Goal: Communication & Community: Answer question/provide support

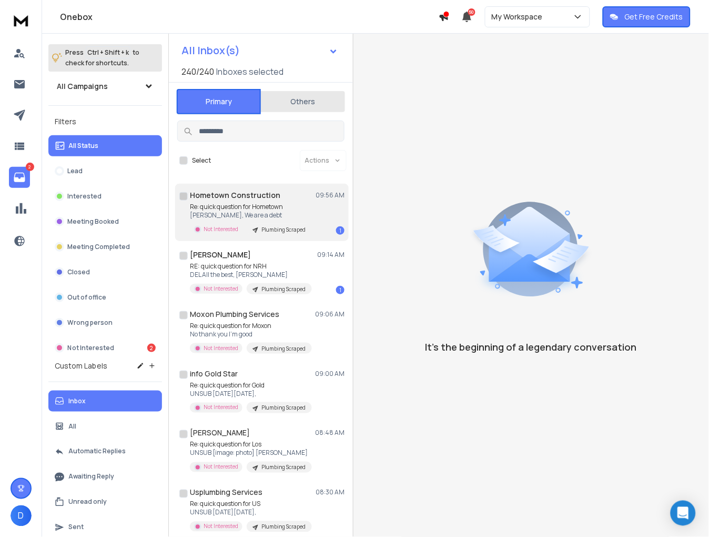
click at [275, 204] on p "Re: quick question for Hometown" at bounding box center [251, 207] width 122 height 8
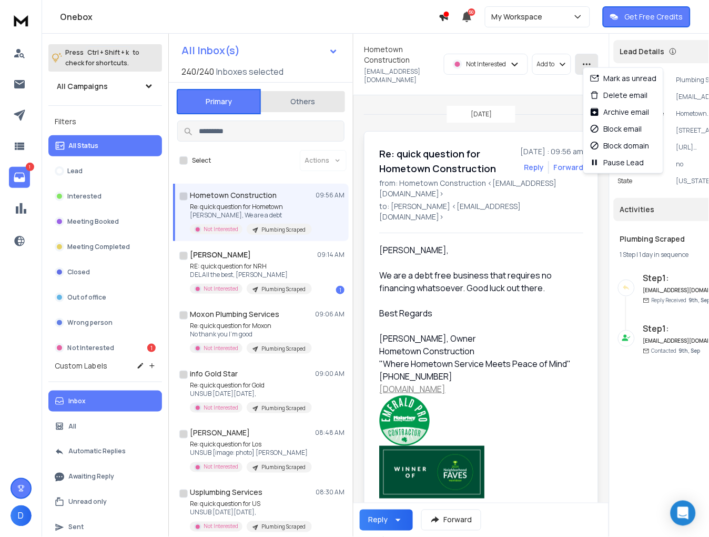
click at [592, 59] on icon "button" at bounding box center [586, 63] width 9 height 9
click at [623, 127] on div "Block email" at bounding box center [616, 129] width 52 height 11
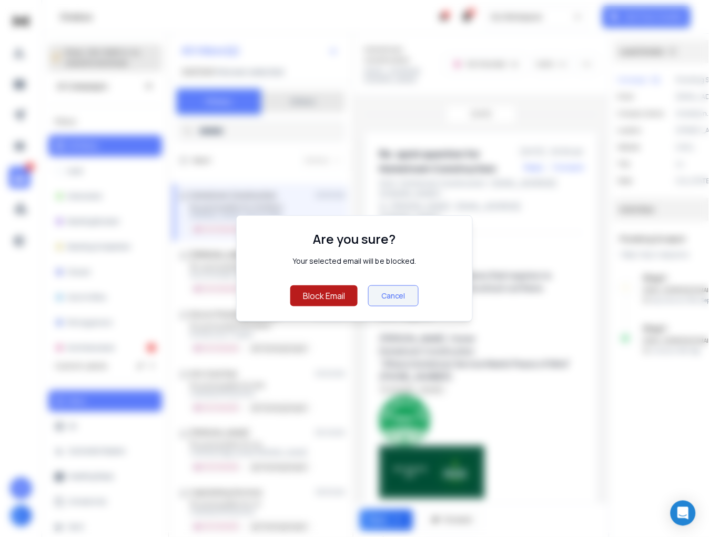
drag, startPoint x: 337, startPoint y: 295, endPoint x: 327, endPoint y: 293, distance: 10.3
click at [327, 293] on button "Block Email" at bounding box center [323, 295] width 67 height 21
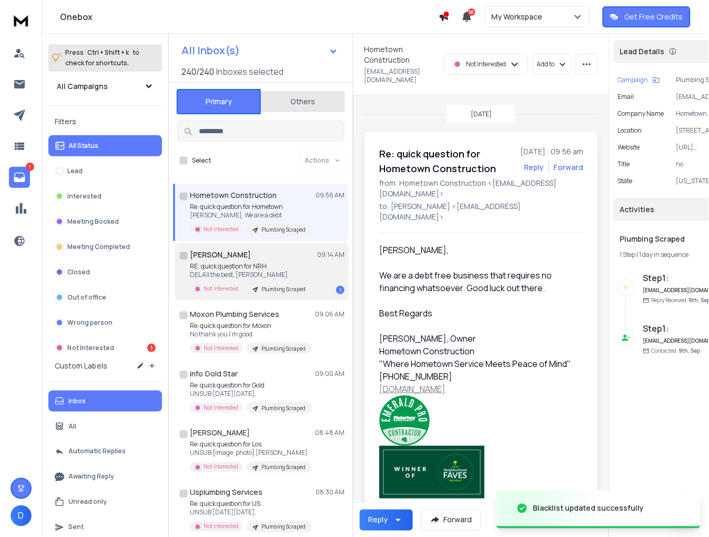
click at [276, 264] on p "RE: quick question for NRH" at bounding box center [251, 266] width 122 height 8
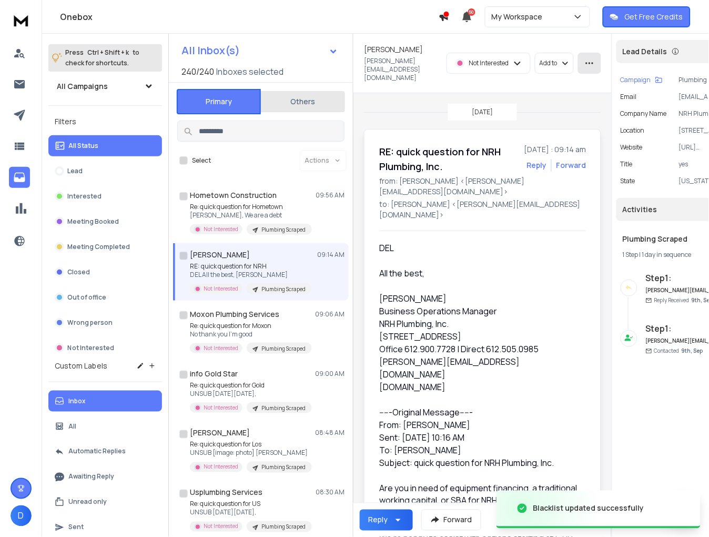
click at [595, 58] on icon "button" at bounding box center [589, 62] width 9 height 9
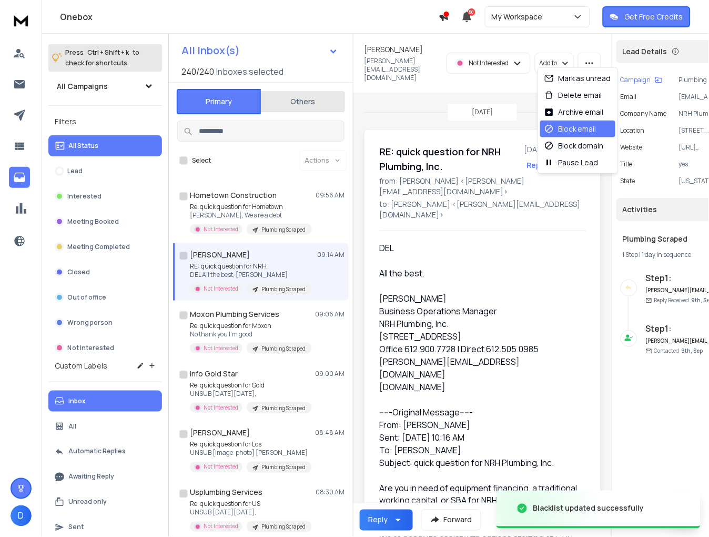
click at [565, 128] on div "Block email" at bounding box center [571, 129] width 52 height 11
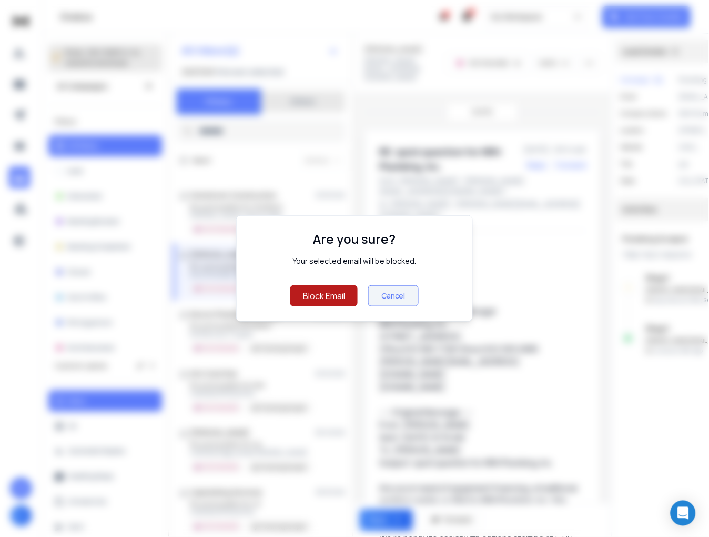
click at [317, 294] on button "Block Email" at bounding box center [323, 295] width 67 height 21
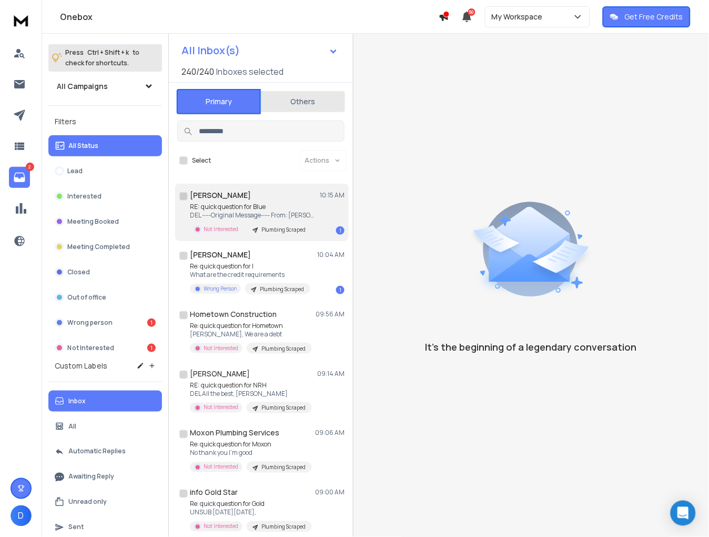
drag, startPoint x: 263, startPoint y: 208, endPoint x: 281, endPoint y: 223, distance: 23.2
click at [262, 208] on p "RE: quick question for Blue" at bounding box center [253, 207] width 126 height 8
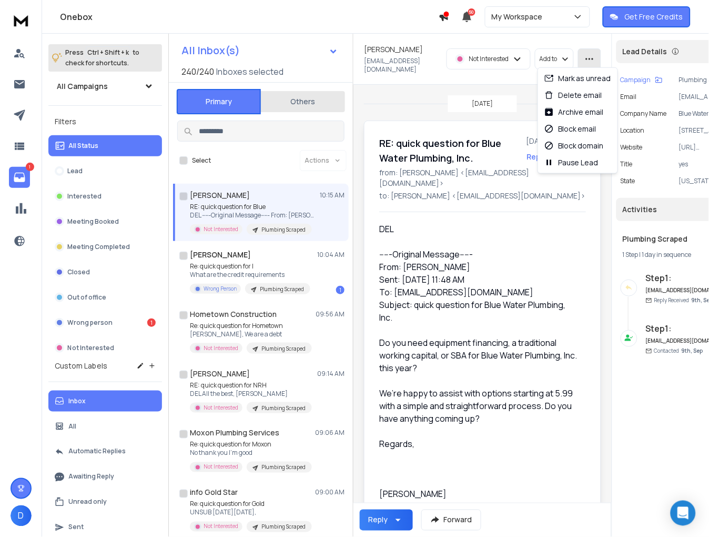
click at [601, 50] on button "button" at bounding box center [589, 58] width 23 height 21
click at [582, 127] on div "Block email" at bounding box center [571, 129] width 52 height 11
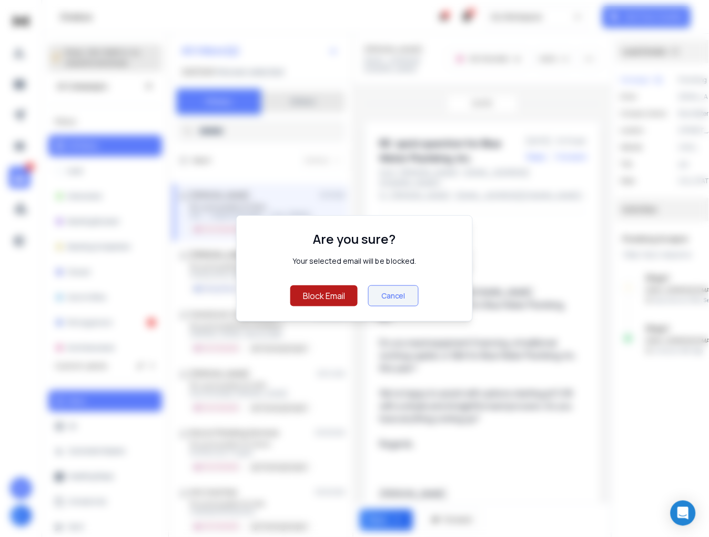
click at [333, 294] on button "Block Email" at bounding box center [323, 295] width 67 height 21
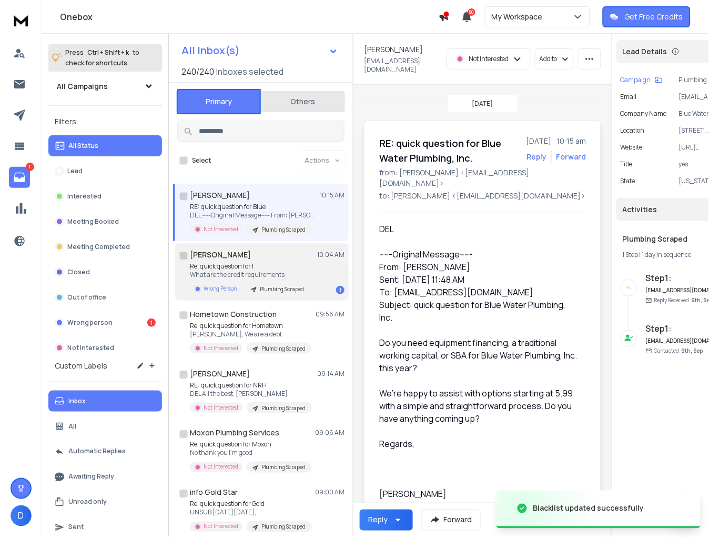
click at [262, 268] on p "Re: quick question for I" at bounding box center [250, 266] width 120 height 8
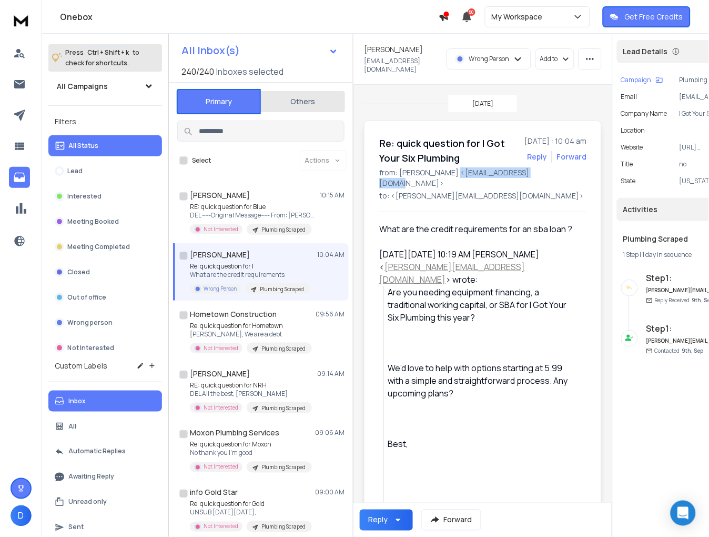
drag, startPoint x: 451, startPoint y: 165, endPoint x: 537, endPoint y: 164, distance: 86.3
click at [537, 167] on p "from: Damien Smith <igy6plumbing@gmail.com>" at bounding box center [482, 177] width 207 height 21
copy p "igy6plumbing@gmail.com"
click at [512, 223] on div "What are the credit requirements for an sba loan ?" at bounding box center [478, 229] width 199 height 13
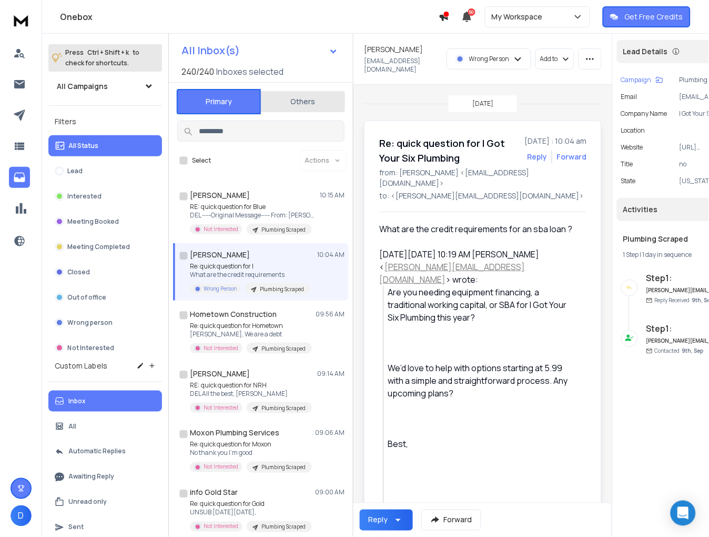
click at [512, 223] on div "What are the credit requirements for an sba loan ?" at bounding box center [478, 229] width 199 height 13
copy div "for"
click at [376, 518] on div "Reply" at bounding box center [377, 520] width 19 height 11
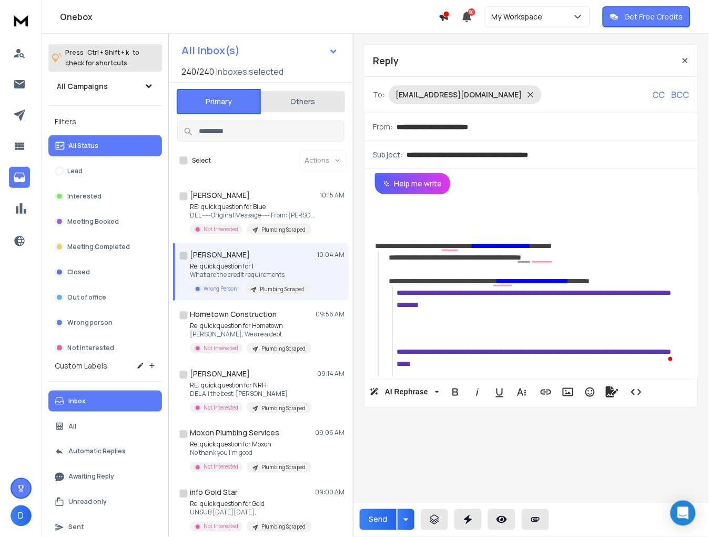
click at [517, 193] on div "Help me write" at bounding box center [532, 182] width 334 height 27
click at [419, 209] on div "To enrich screen reader interactions, please activate Accessibility in Grammarl…" at bounding box center [531, 211] width 313 height 12
click at [683, 58] on icon at bounding box center [685, 60] width 8 height 8
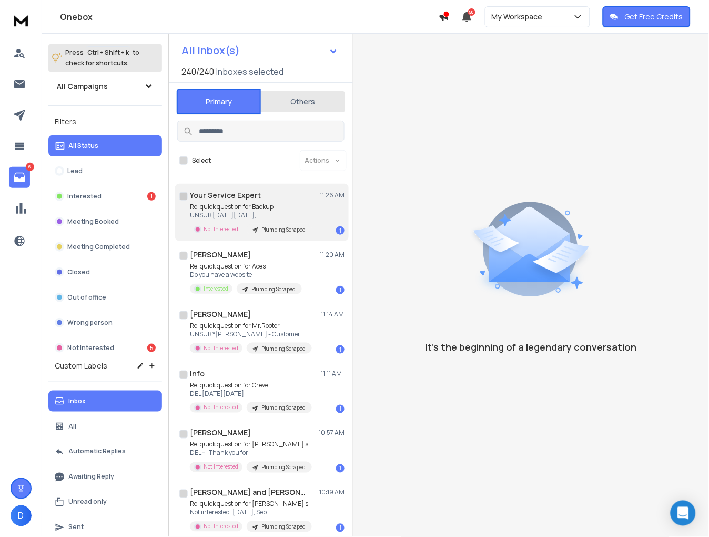
click at [293, 211] on p "UNSUB [DATE][DATE]," at bounding box center [251, 215] width 122 height 8
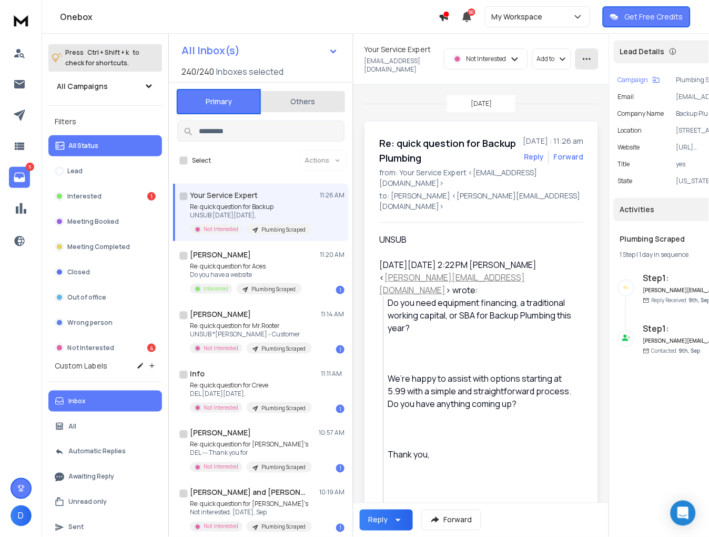
click at [592, 55] on icon "button" at bounding box center [586, 58] width 9 height 9
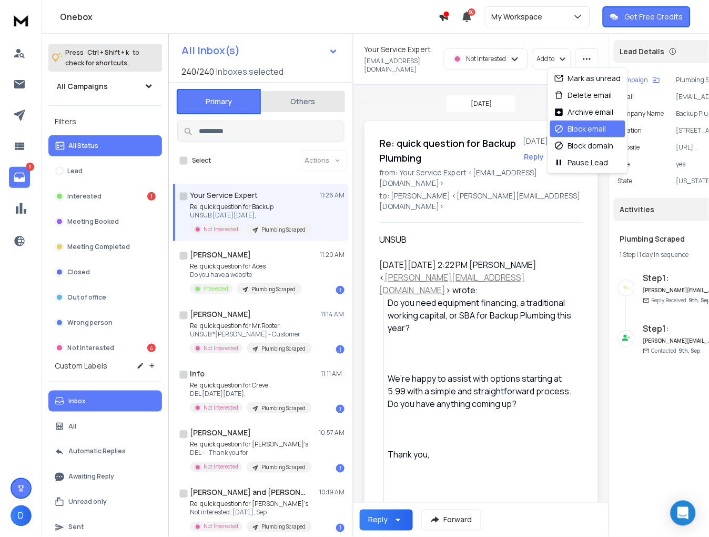
click at [595, 128] on div "Block email" at bounding box center [581, 129] width 52 height 11
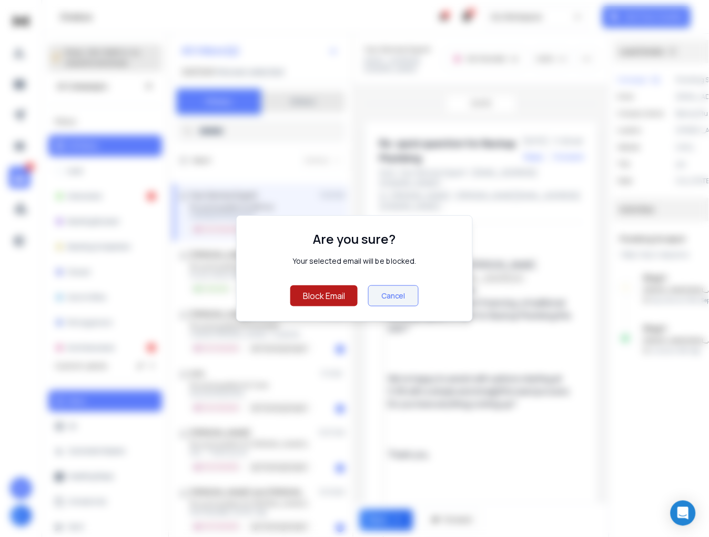
click at [341, 297] on button "Block Email" at bounding box center [323, 295] width 67 height 21
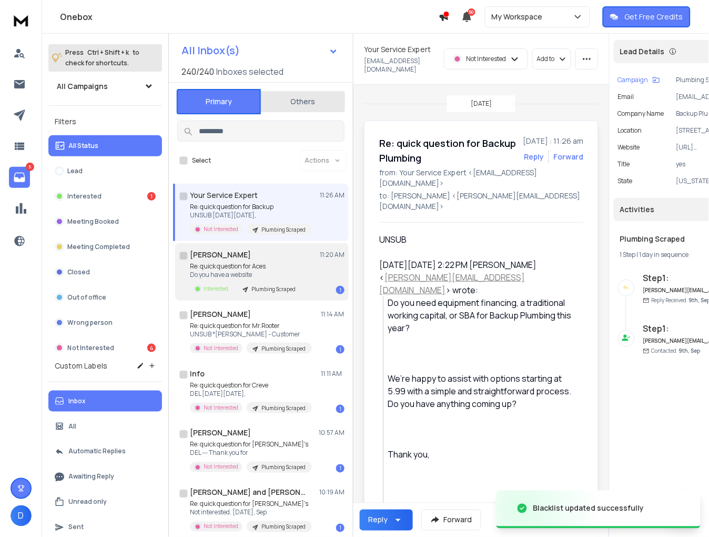
click at [259, 264] on p "Re: quick question for Aces" at bounding box center [246, 266] width 112 height 8
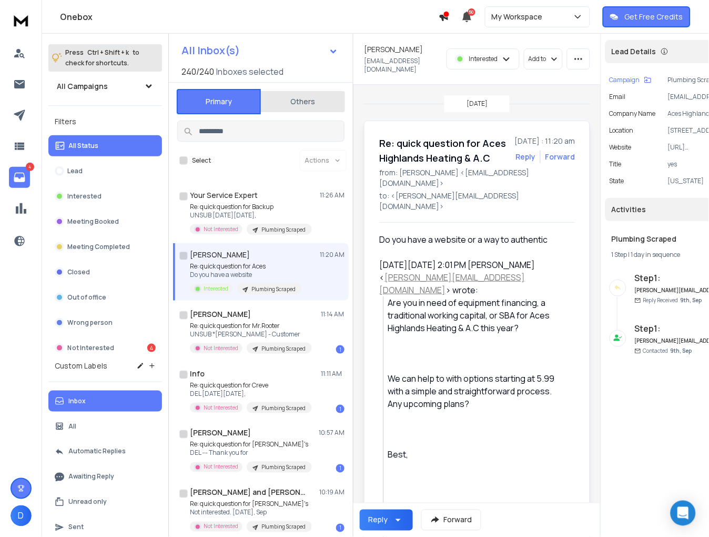
click at [386, 518] on div "Reply" at bounding box center [377, 520] width 19 height 11
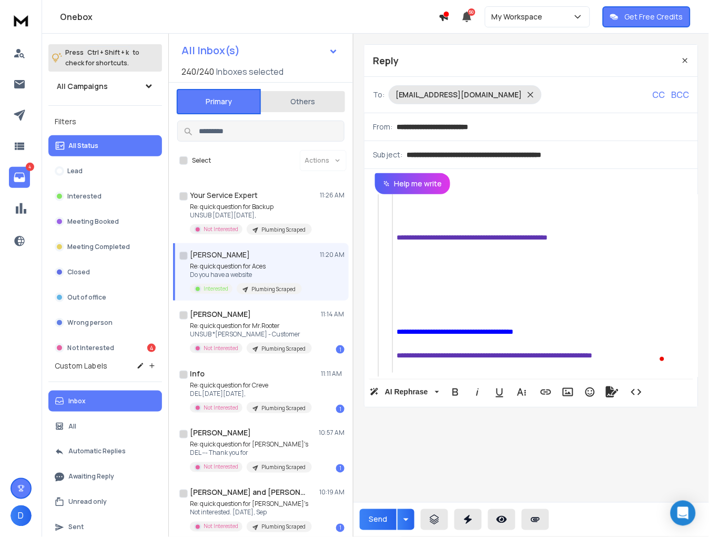
scroll to position [439, 0]
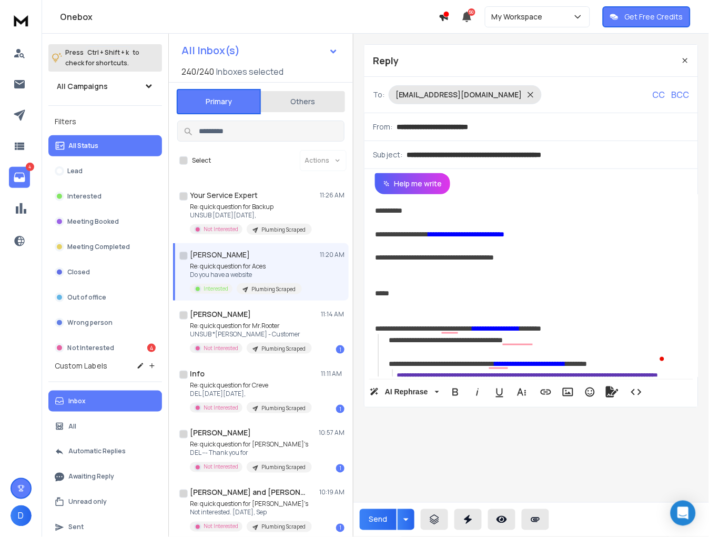
drag, startPoint x: 377, startPoint y: 516, endPoint x: 380, endPoint y: 509, distance: 6.8
click at [378, 514] on button "Send" at bounding box center [378, 519] width 37 height 21
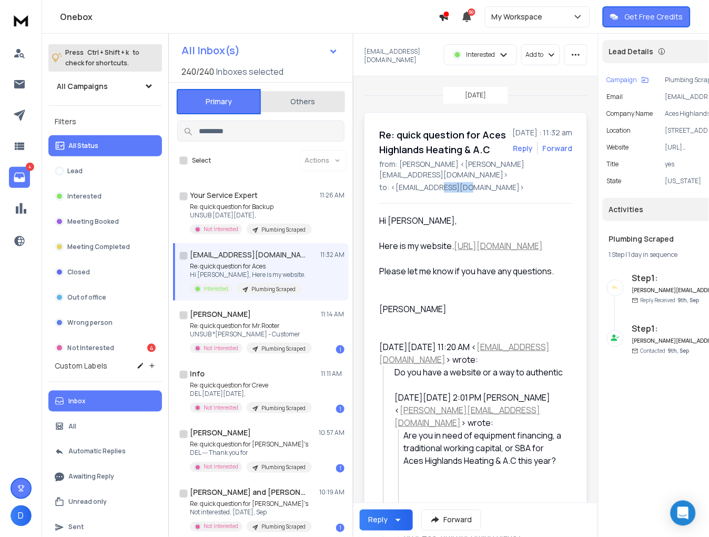
drag, startPoint x: 467, startPoint y: 190, endPoint x: 439, endPoint y: 191, distance: 27.9
click at [439, 191] on p "to: <info@aceshvacp.com>" at bounding box center [475, 187] width 193 height 11
drag, startPoint x: 393, startPoint y: 189, endPoint x: 465, endPoint y: 192, distance: 72.1
click at [465, 192] on p "to: <info@aceshvacp.com>" at bounding box center [475, 187] width 193 height 11
copy p "[EMAIL_ADDRESS][DOMAIN_NAME]"
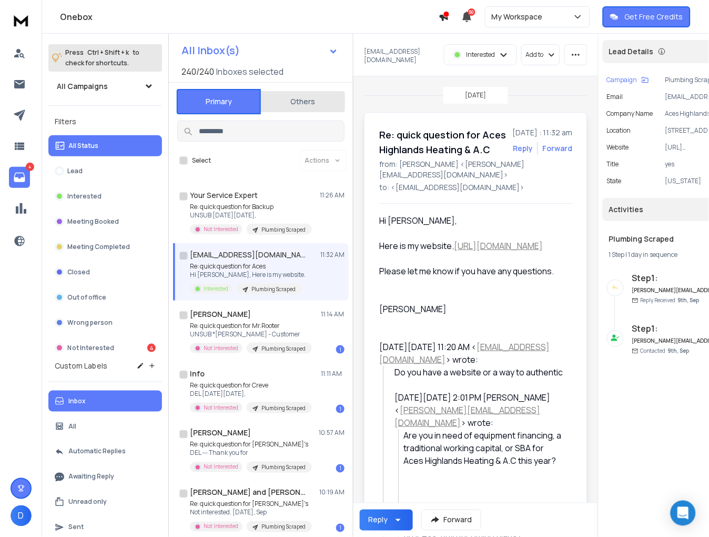
click at [645, 425] on div "Lead Details Campaign Plumbing Scraped Email info@aceshvacp.com Company Name Ac…" at bounding box center [665, 302] width 135 height 537
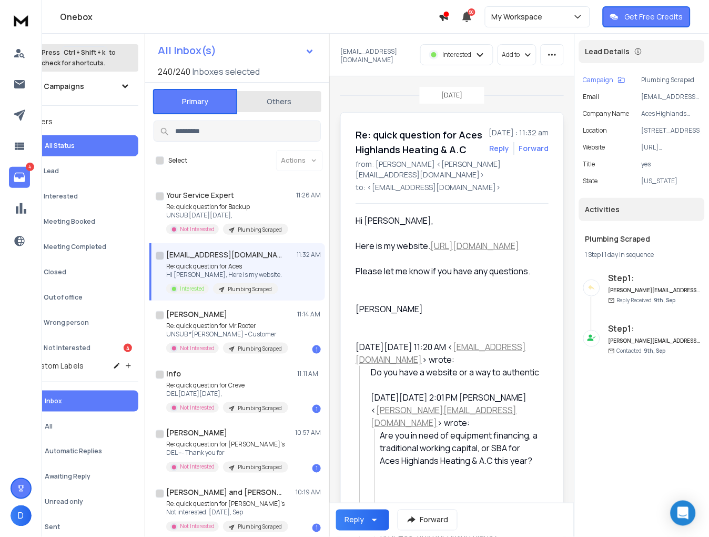
scroll to position [0, 42]
click at [656, 147] on p "https://aceshighlandshvacplumb.com/" at bounding box center [671, 147] width 59 height 8
drag, startPoint x: 351, startPoint y: 192, endPoint x: 654, endPoint y: 169, distance: 303.9
click at [421, 192] on p "to: <info@aceshvacp.com>" at bounding box center [452, 187] width 193 height 11
copy p "info@aceshvacp.co"
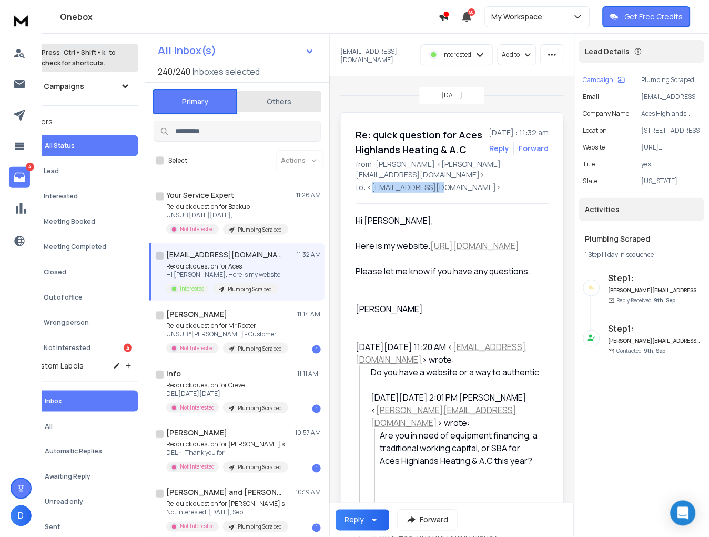
drag, startPoint x: 337, startPoint y: 225, endPoint x: 529, endPoint y: 395, distance: 256.4
copy div "Hi Elijah, Here is my website. https://www.cornercapital.com Please let me know…"
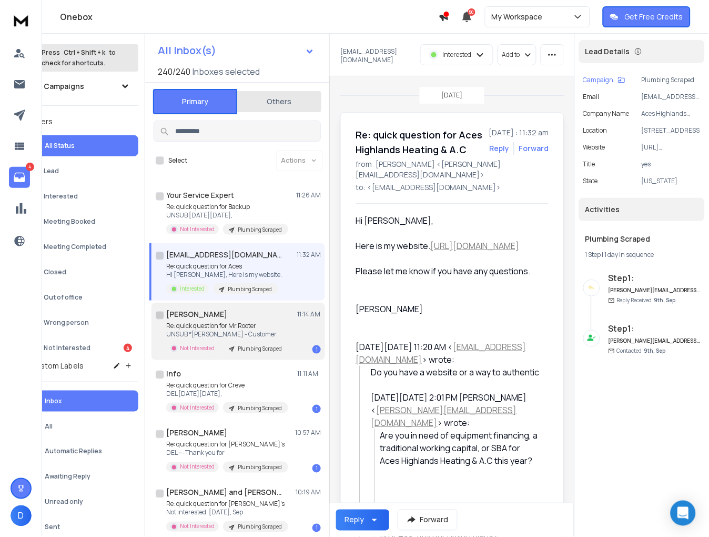
click at [235, 318] on div "Triva Downer 11:14 AM" at bounding box center [243, 314] width 155 height 11
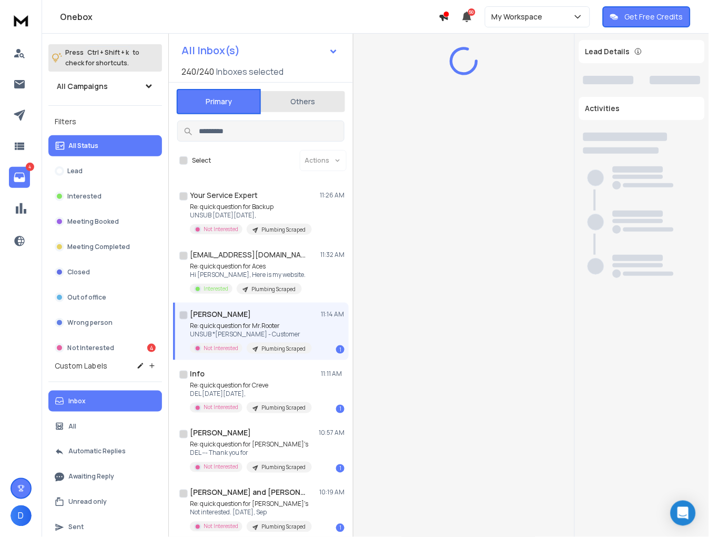
scroll to position [0, 0]
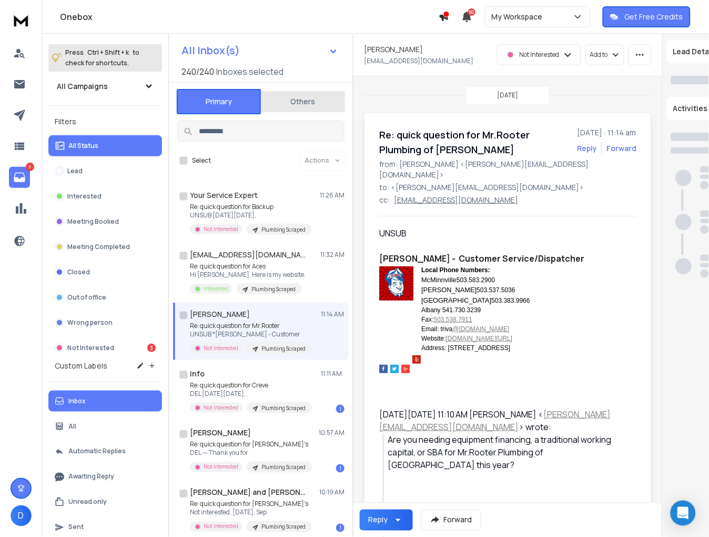
click at [304, 328] on p "Re: quick question for Mr.Rooter" at bounding box center [251, 325] width 122 height 8
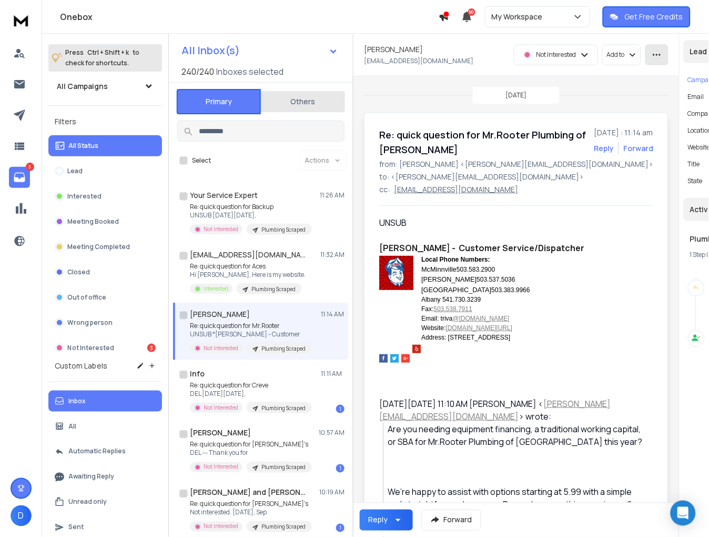
click at [659, 55] on icon "button" at bounding box center [656, 54] width 9 height 9
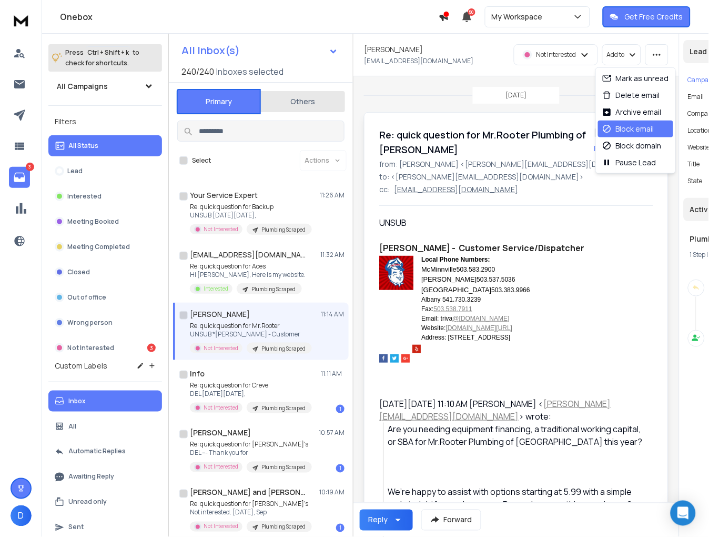
click at [640, 124] on div "Block email" at bounding box center [628, 129] width 52 height 11
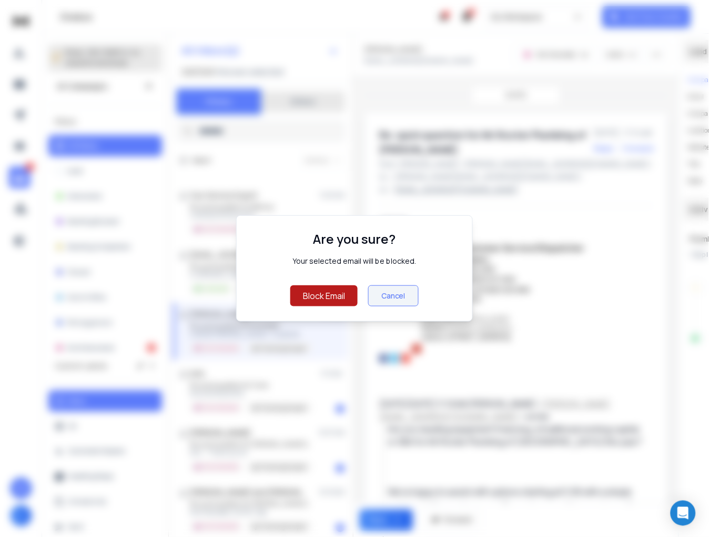
click at [338, 301] on button "Block Email" at bounding box center [323, 295] width 67 height 21
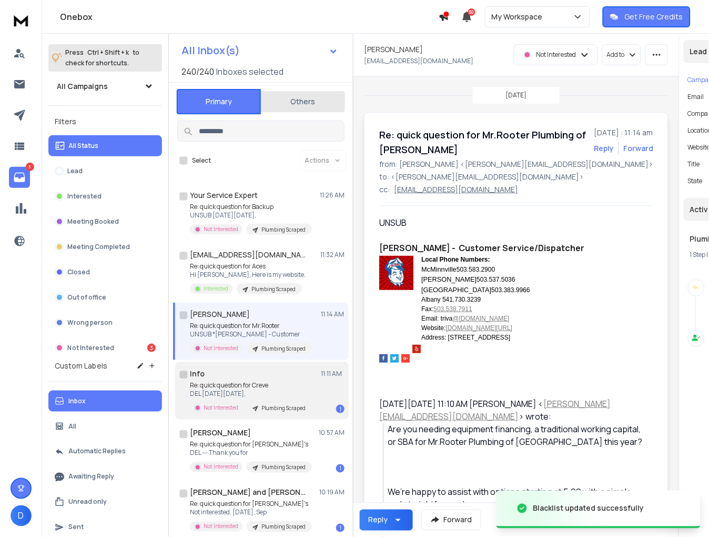
click at [286, 381] on p "Re: quick question for Creve" at bounding box center [251, 385] width 122 height 8
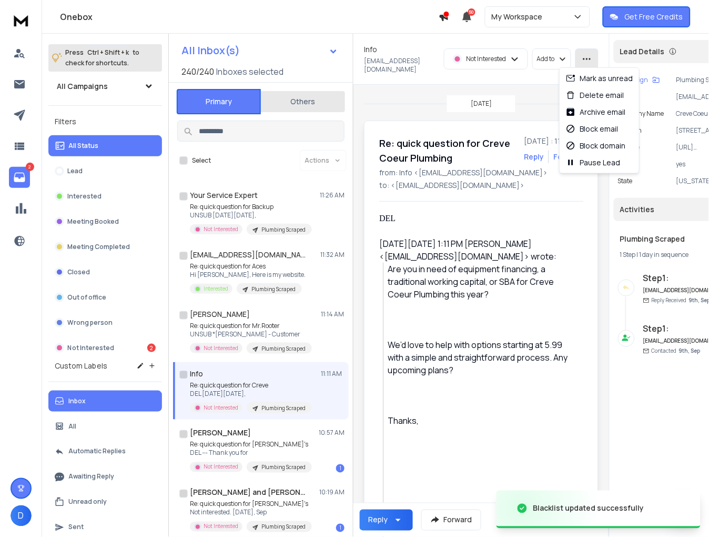
click at [592, 58] on icon "button" at bounding box center [586, 58] width 9 height 9
click at [601, 134] on div "Block email" at bounding box center [592, 129] width 52 height 11
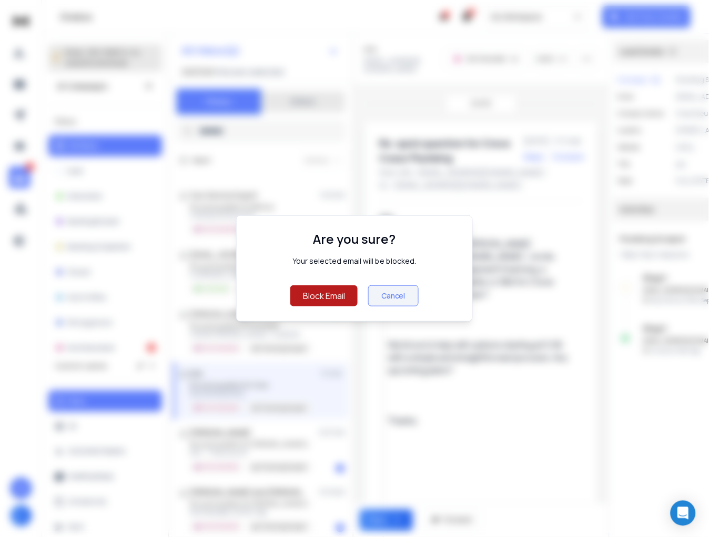
click at [333, 299] on button "Block Email" at bounding box center [323, 295] width 67 height 21
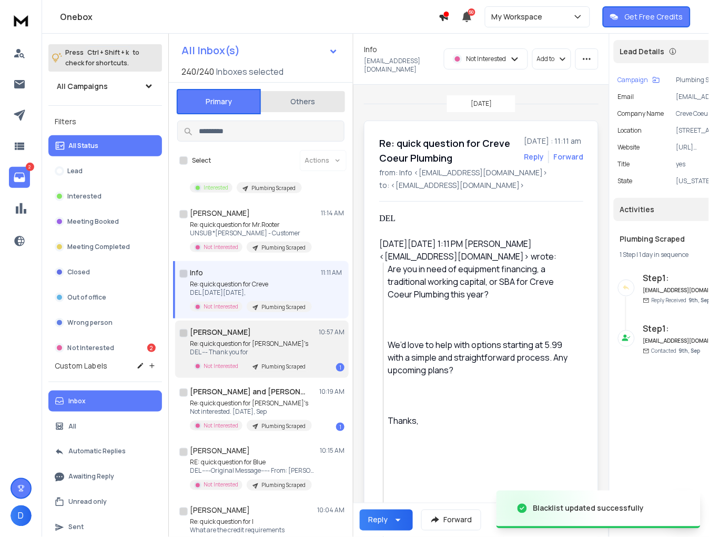
scroll to position [117, 0]
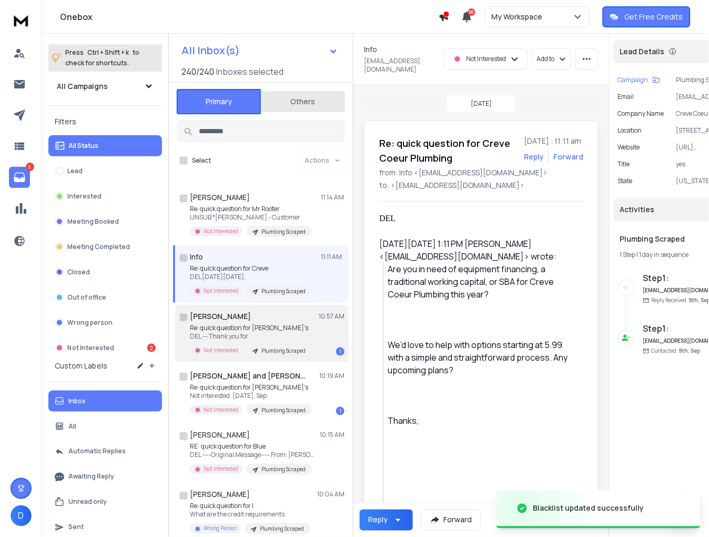
click at [307, 323] on div "Staci Clausen 10:57 AM Re: quick question for Bobby's DEL --- Thank you for Not…" at bounding box center [267, 333] width 155 height 45
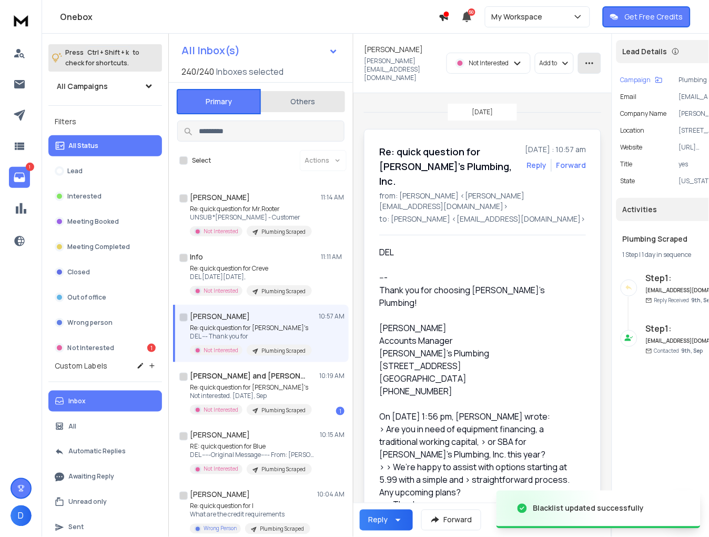
click at [595, 58] on icon "button" at bounding box center [589, 62] width 9 height 9
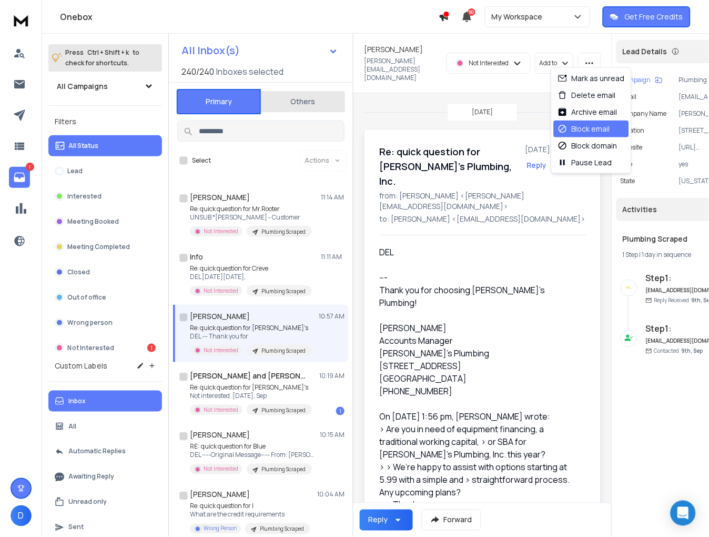
click at [593, 128] on div "Block email" at bounding box center [584, 129] width 52 height 11
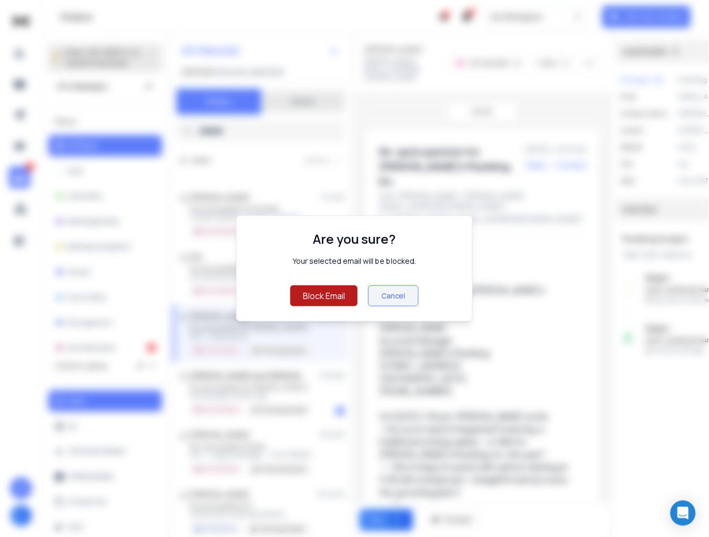
click at [343, 291] on button "Block Email" at bounding box center [323, 295] width 67 height 21
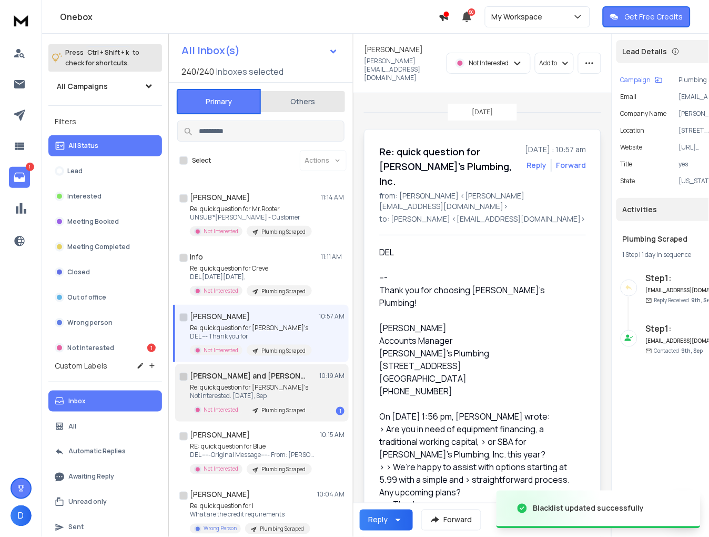
click at [293, 377] on div "Phil and Kathy Warren 10:19 AM" at bounding box center [267, 375] width 155 height 11
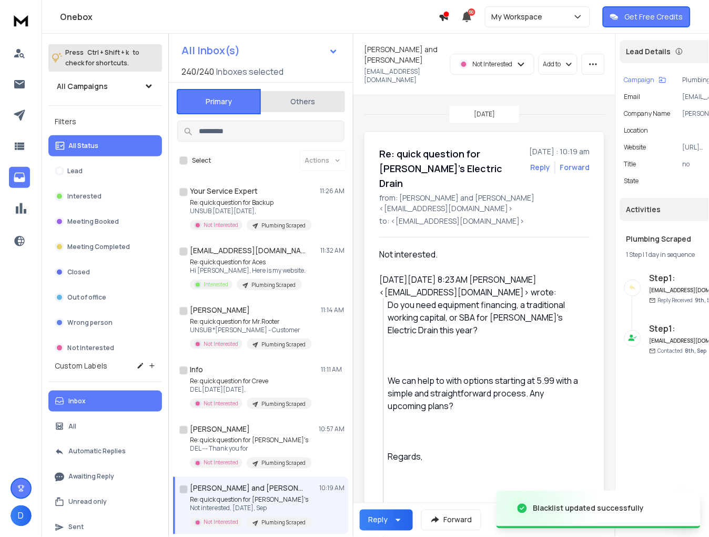
scroll to position [0, 0]
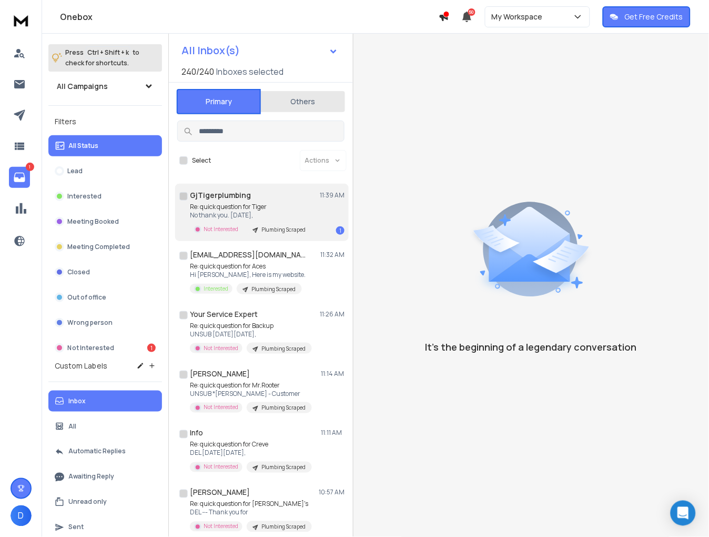
click at [285, 203] on p "Re: quick question for Tiger" at bounding box center [251, 207] width 122 height 8
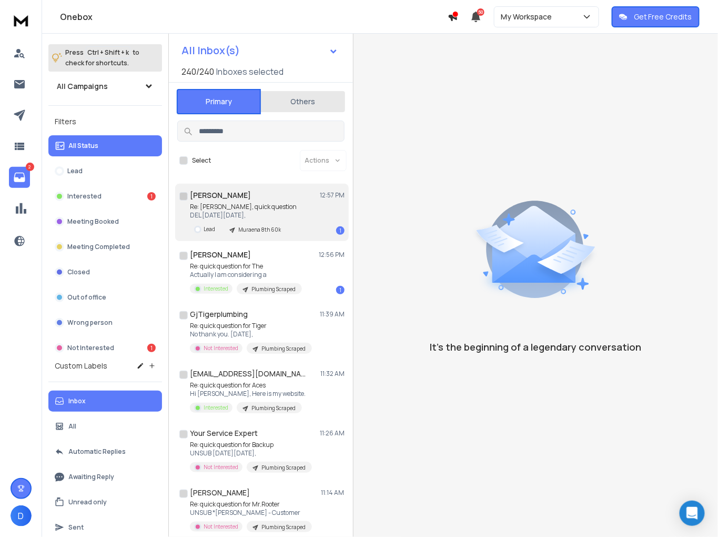
click at [268, 211] on p "DEL [DATE][DATE]," at bounding box center [243, 215] width 107 height 8
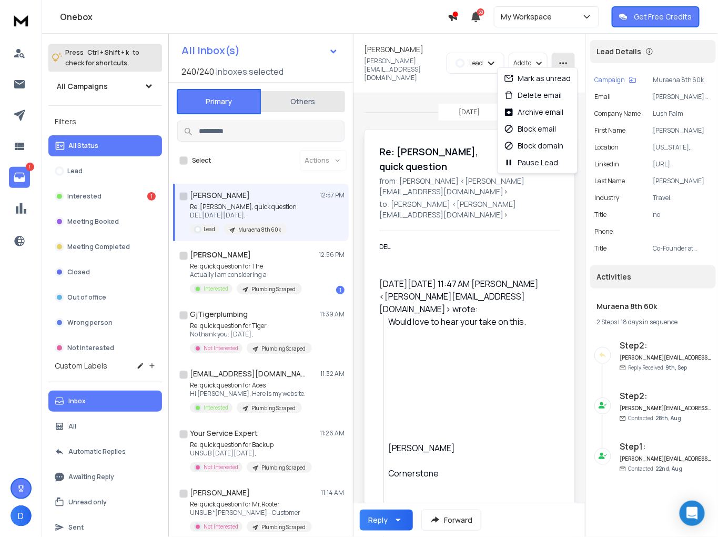
click at [567, 58] on icon "button" at bounding box center [563, 62] width 9 height 9
click at [555, 128] on div "Block email" at bounding box center [531, 129] width 52 height 11
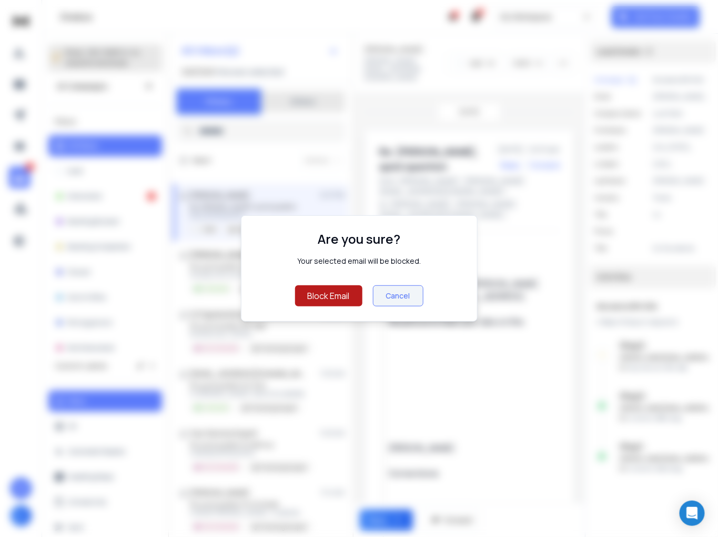
click at [335, 295] on button "Block Email" at bounding box center [328, 295] width 67 height 21
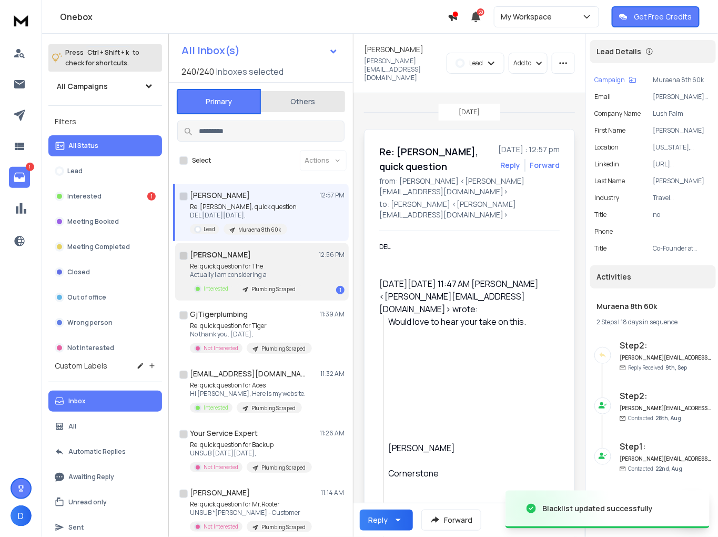
click at [264, 268] on p "Re: quick question for The" at bounding box center [246, 266] width 112 height 8
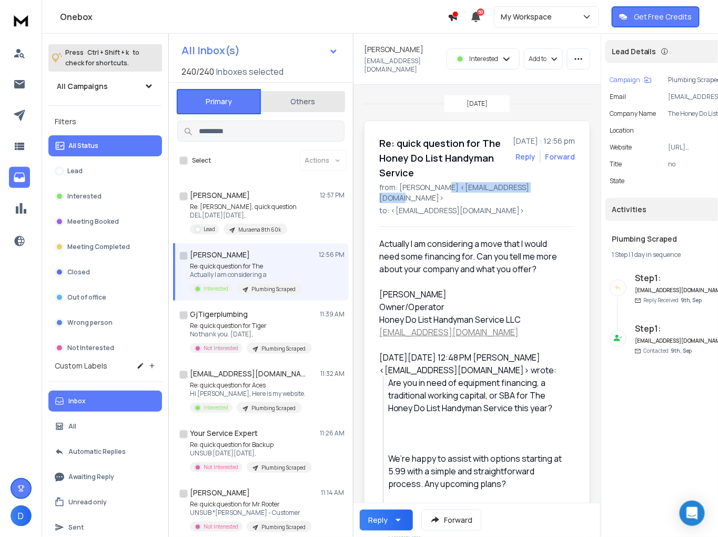
drag, startPoint x: 438, startPoint y: 179, endPoint x: 594, endPoint y: 173, distance: 155.3
click at [532, 182] on p "from: Mike Lang <honeydolist1010@gmail.com>" at bounding box center [477, 192] width 196 height 21
copy p "honeydolist1010@gmail.com"
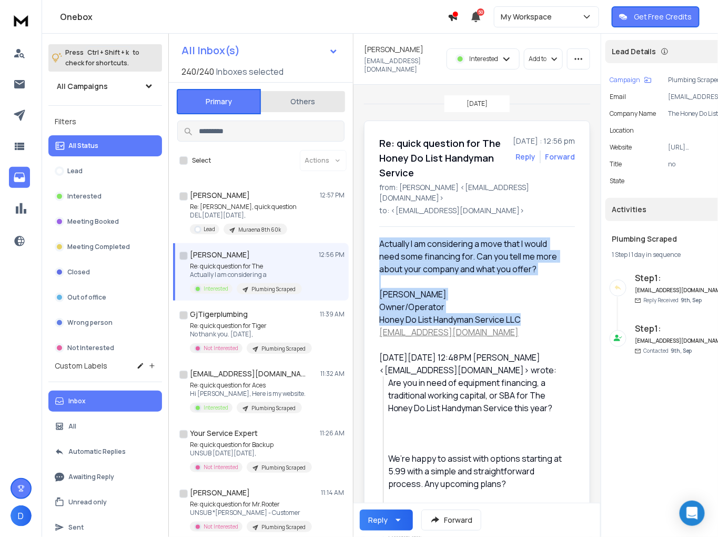
drag, startPoint x: 528, startPoint y: 301, endPoint x: 376, endPoint y: 222, distance: 171.3
copy div "Actually I am considering a move that I would need some financing for. Can you …"
